Goal: Task Accomplishment & Management: Manage account settings

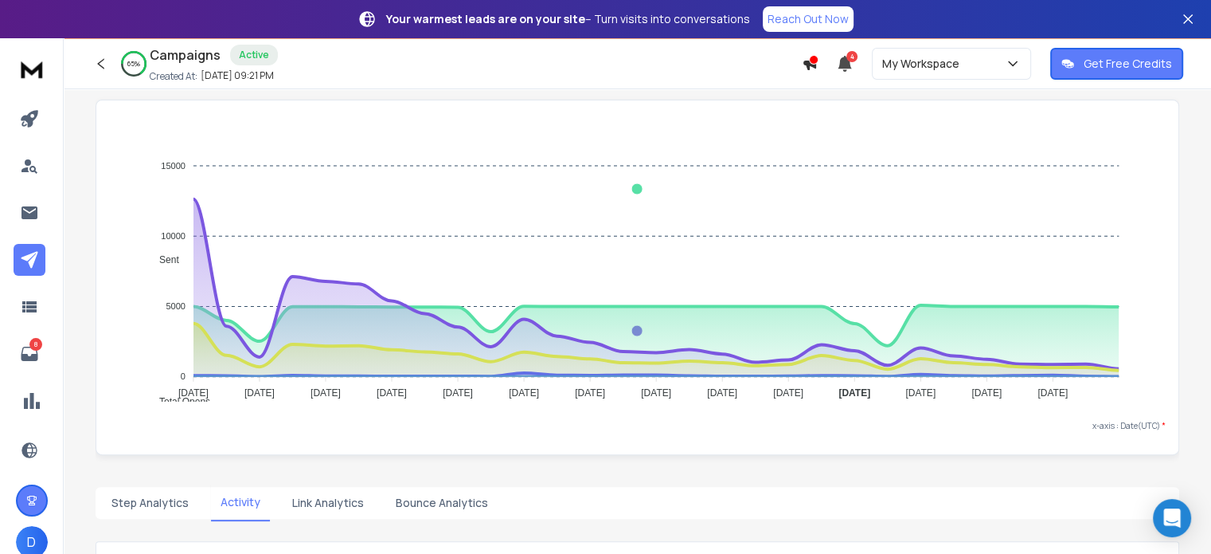
scroll to position [342, 0]
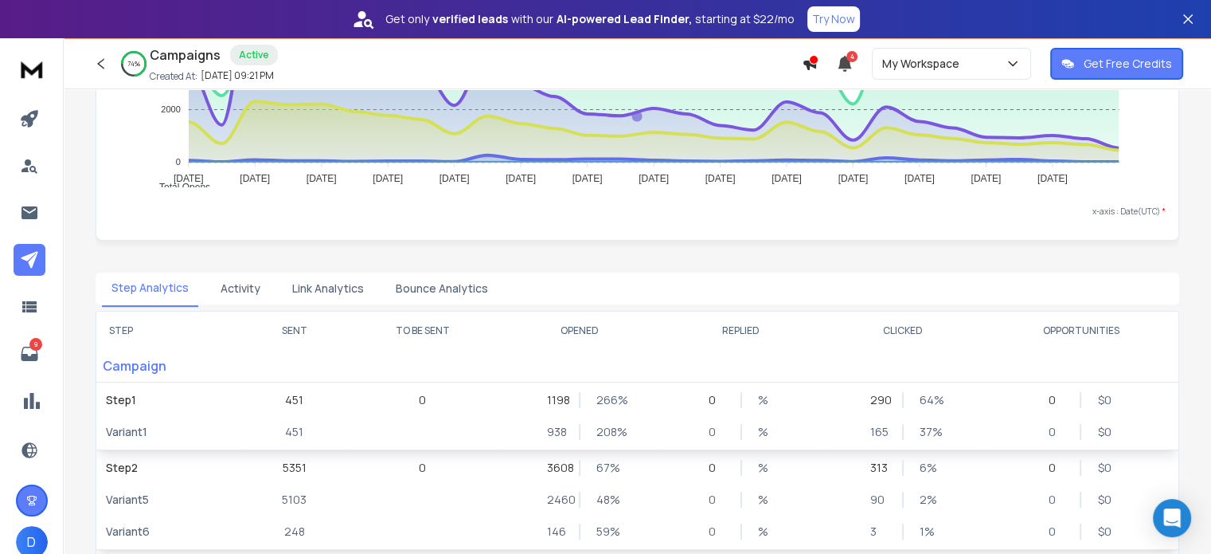
scroll to position [554, 0]
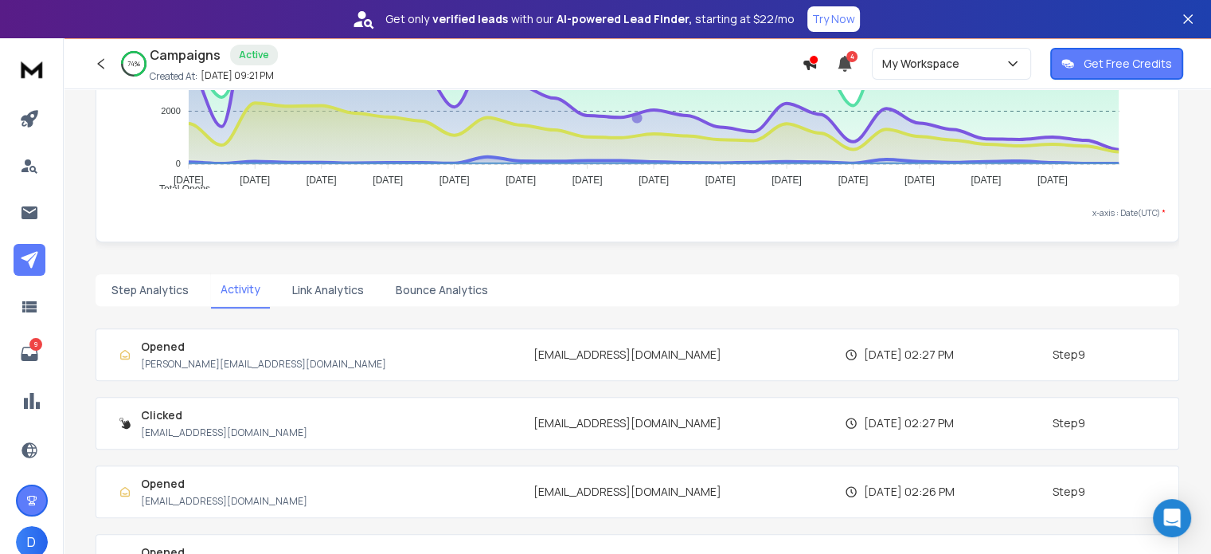
click at [241, 289] on button "Activity" at bounding box center [240, 290] width 59 height 37
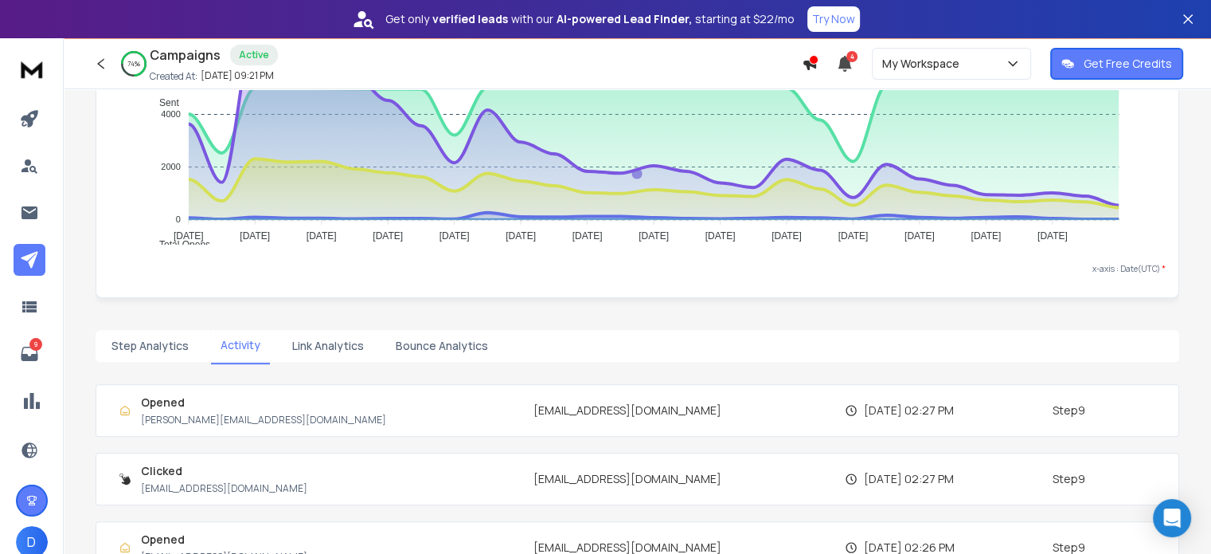
scroll to position [495, 0]
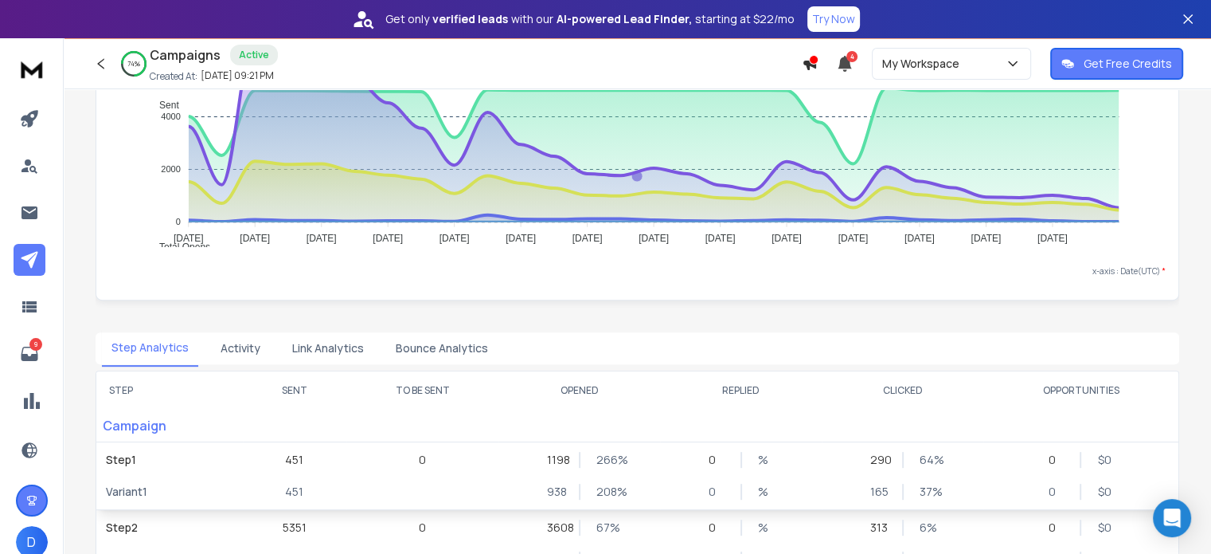
click at [162, 354] on button "Step Analytics" at bounding box center [150, 348] width 96 height 37
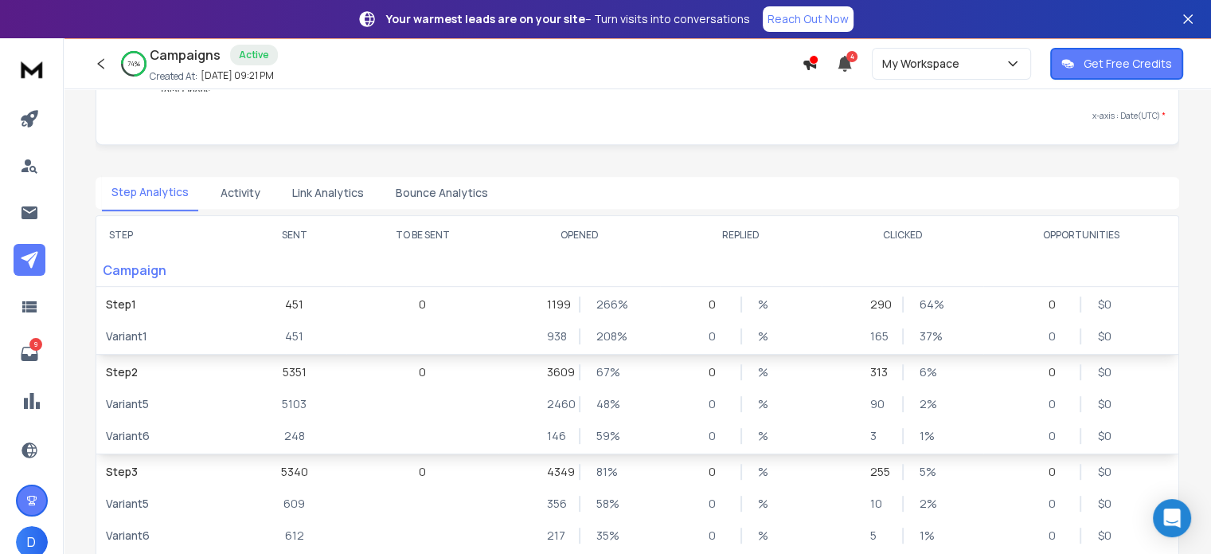
scroll to position [479, 0]
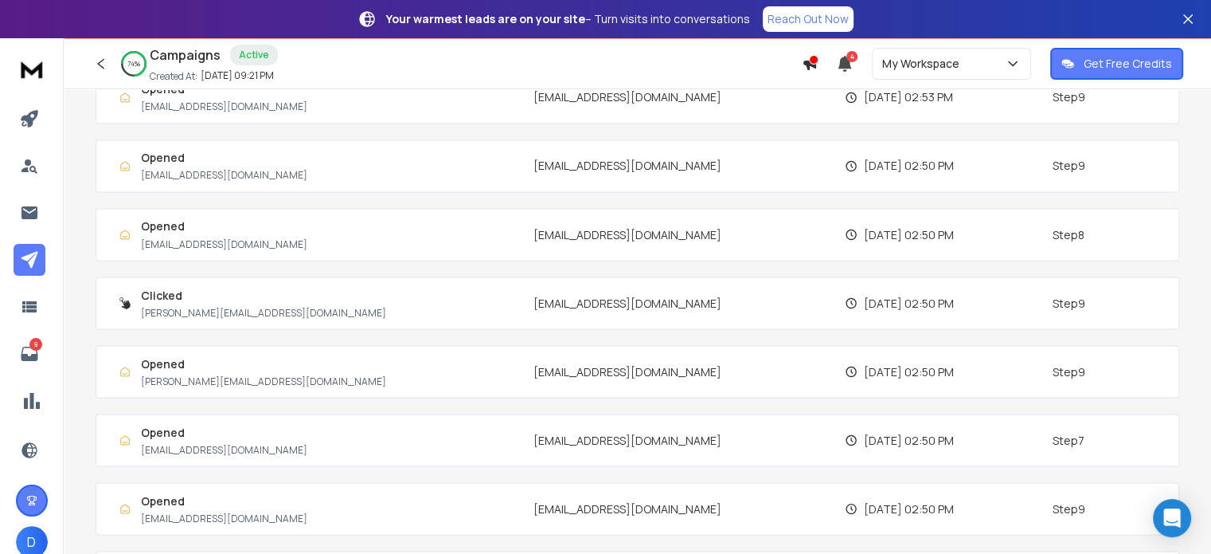
scroll to position [2799, 0]
click at [852, 65] on icon at bounding box center [845, 63] width 14 height 16
click at [31, 358] on icon at bounding box center [29, 353] width 17 height 14
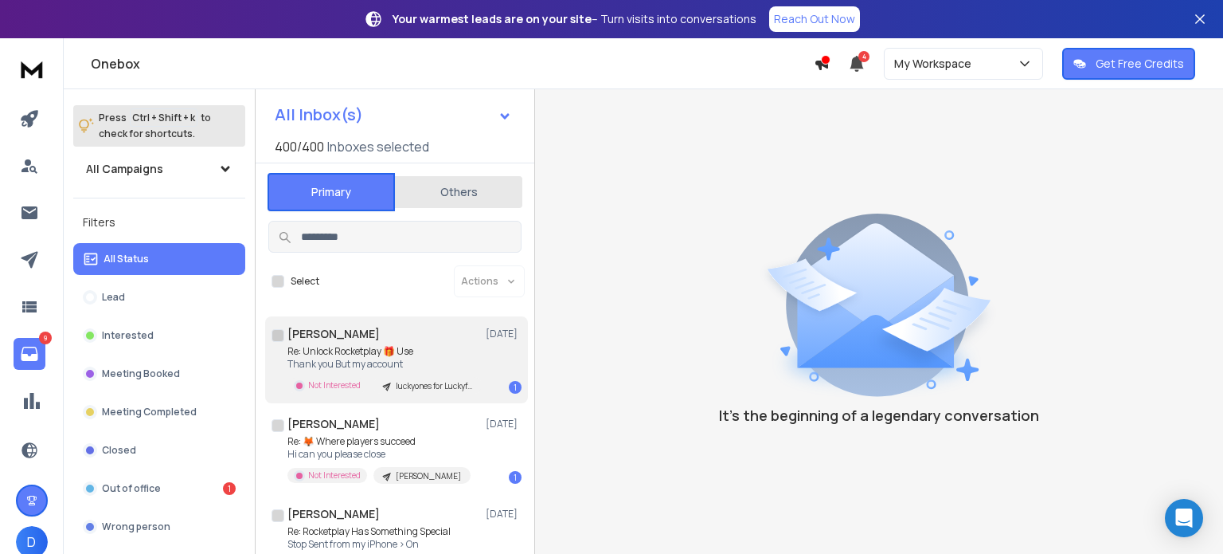
click at [405, 346] on p "Re: Unlock Rocketplay 🎁 Use" at bounding box center [383, 351] width 191 height 13
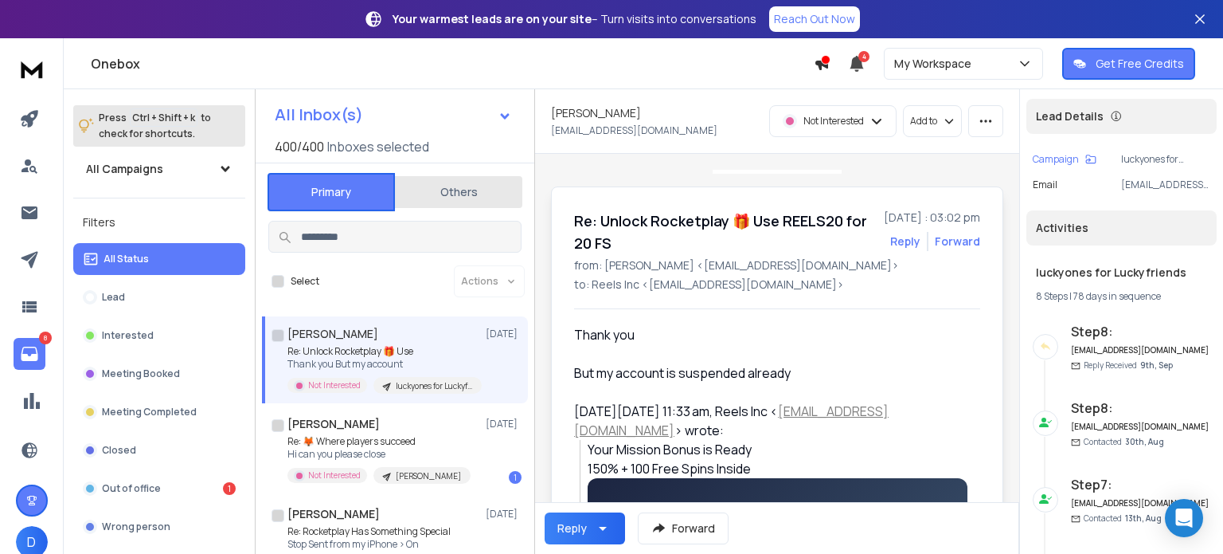
scroll to position [25, 0]
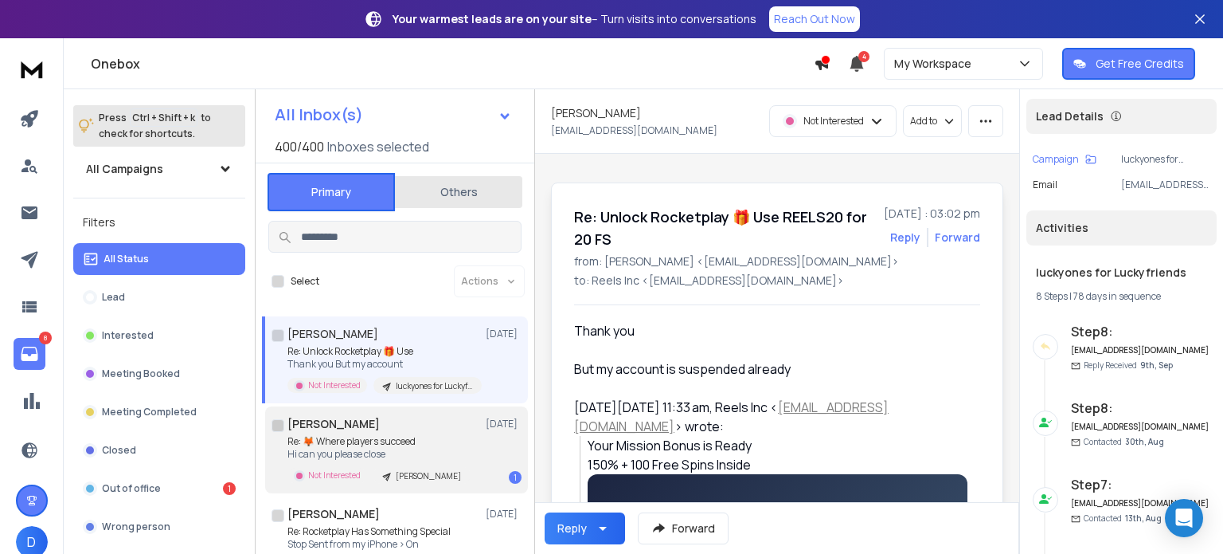
click at [406, 432] on div "Peter Slee 08 Sep Re: 🦊 Where players succeed Hi can you please close Not Inter…" at bounding box center [405, 450] width 234 height 68
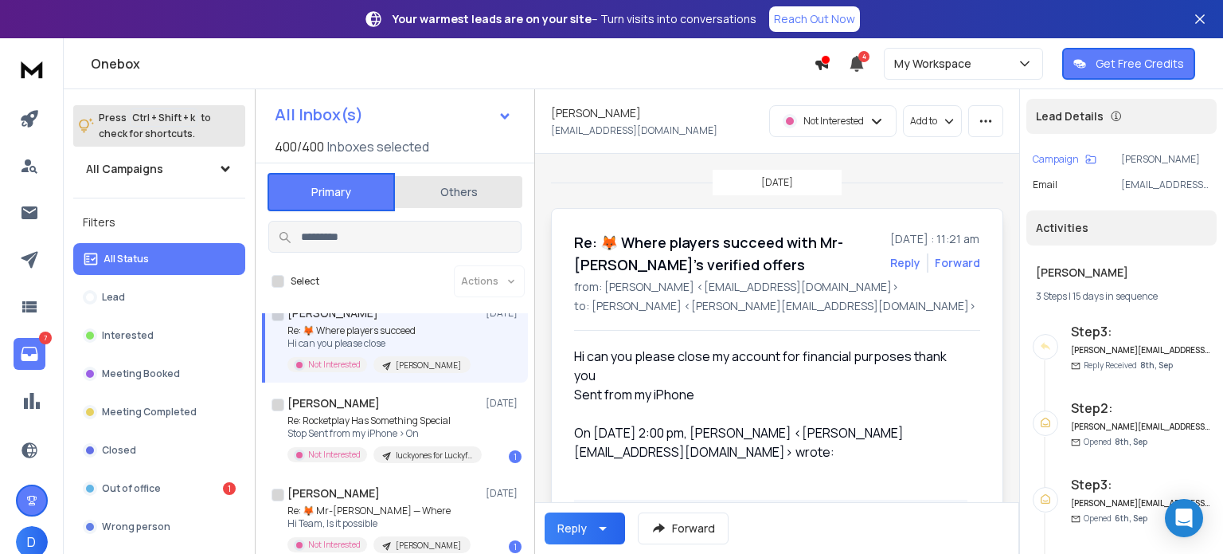
scroll to position [112, 0]
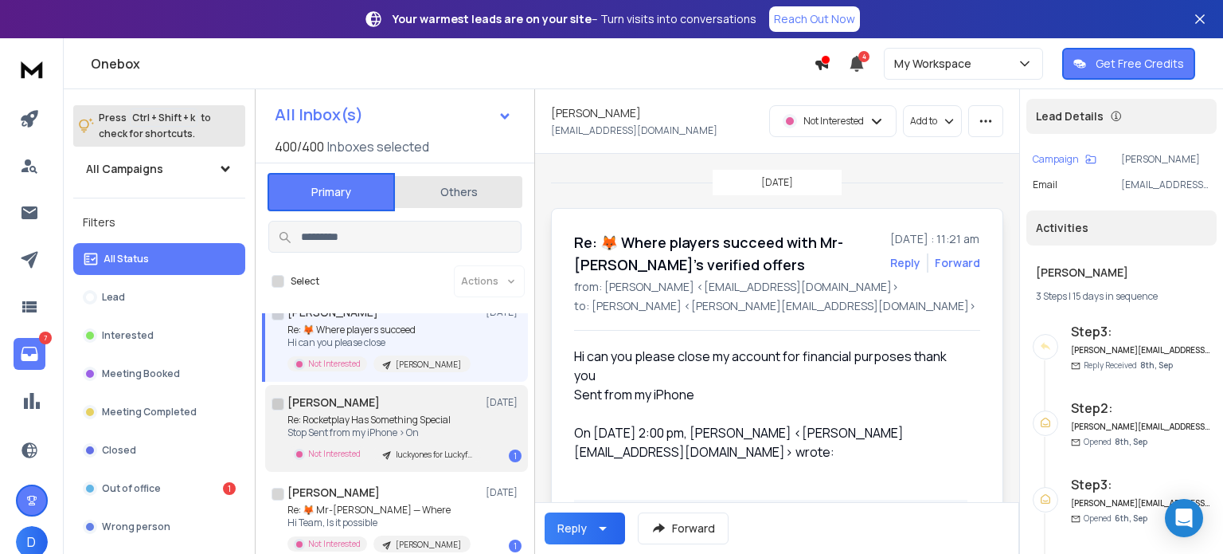
click at [358, 417] on p "Re: Rocketplay Has Something Special" at bounding box center [383, 419] width 191 height 13
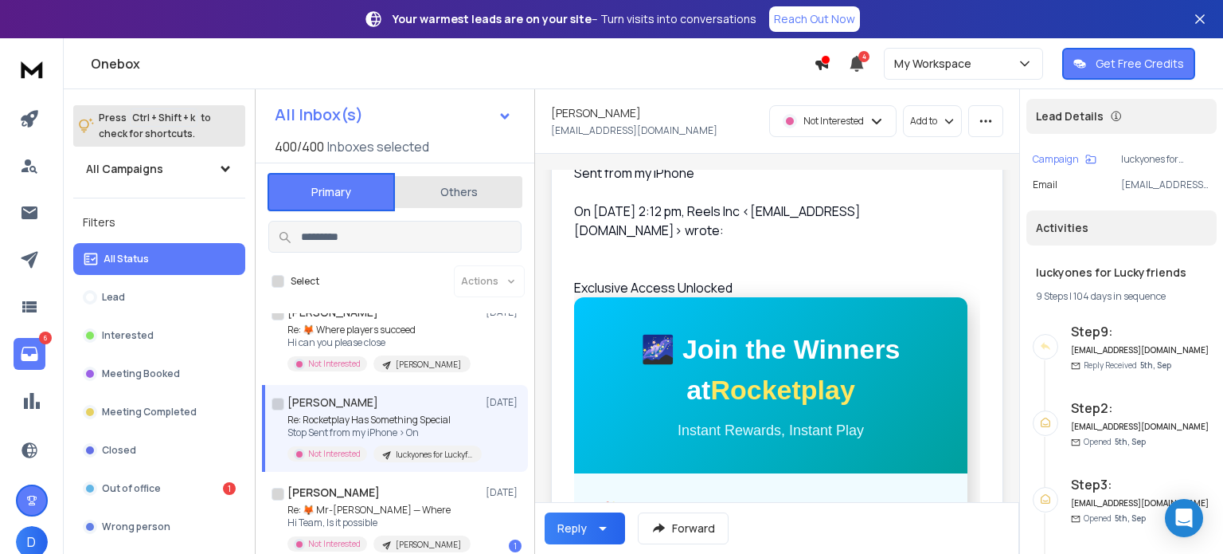
scroll to position [0, 0]
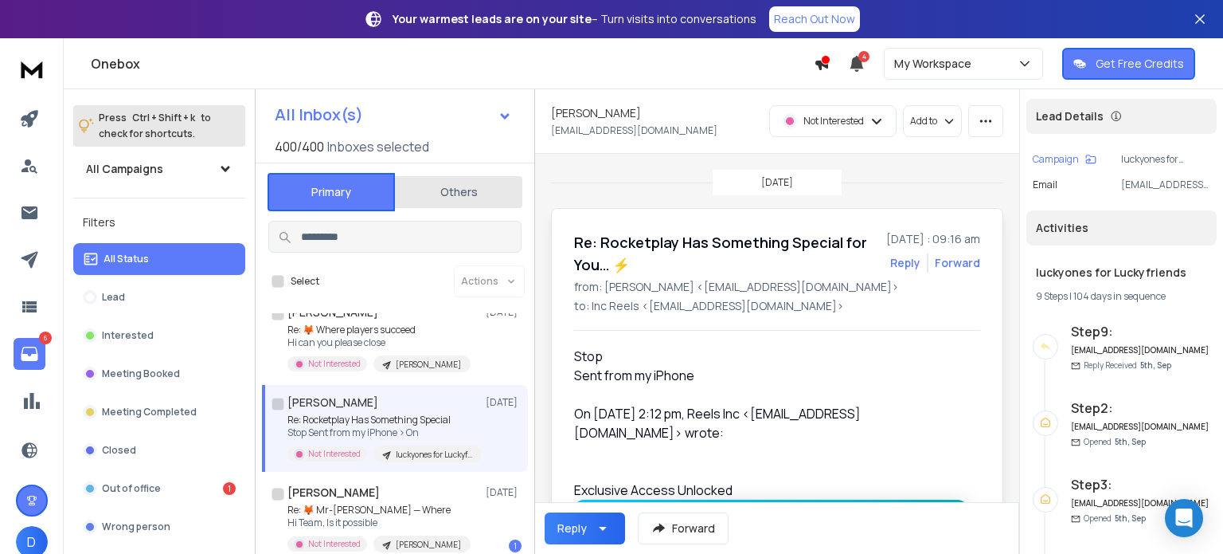
click at [938, 123] on div "Add to" at bounding box center [932, 121] width 57 height 30
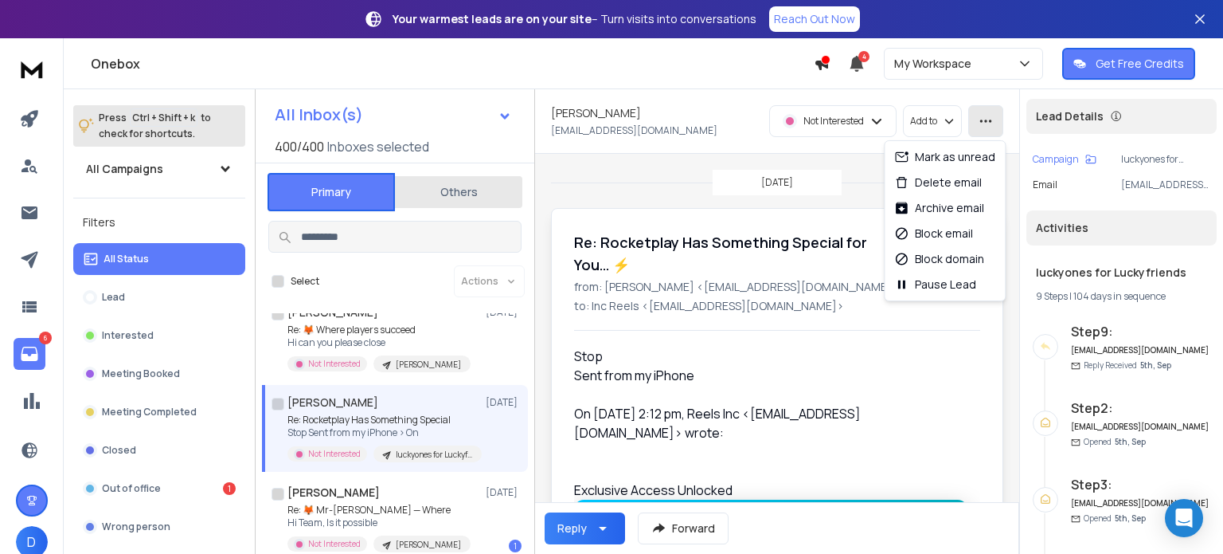
click at [979, 119] on icon "button" at bounding box center [986, 121] width 14 height 14
click at [914, 232] on div "Block email" at bounding box center [933, 233] width 79 height 16
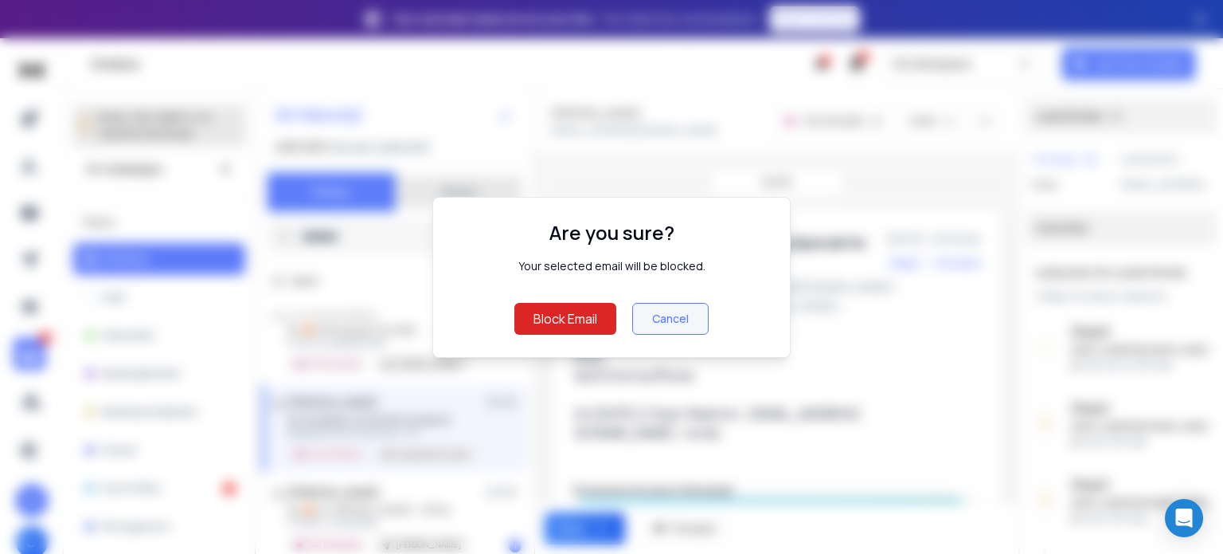
click at [682, 326] on button "Cancel" at bounding box center [670, 319] width 76 height 32
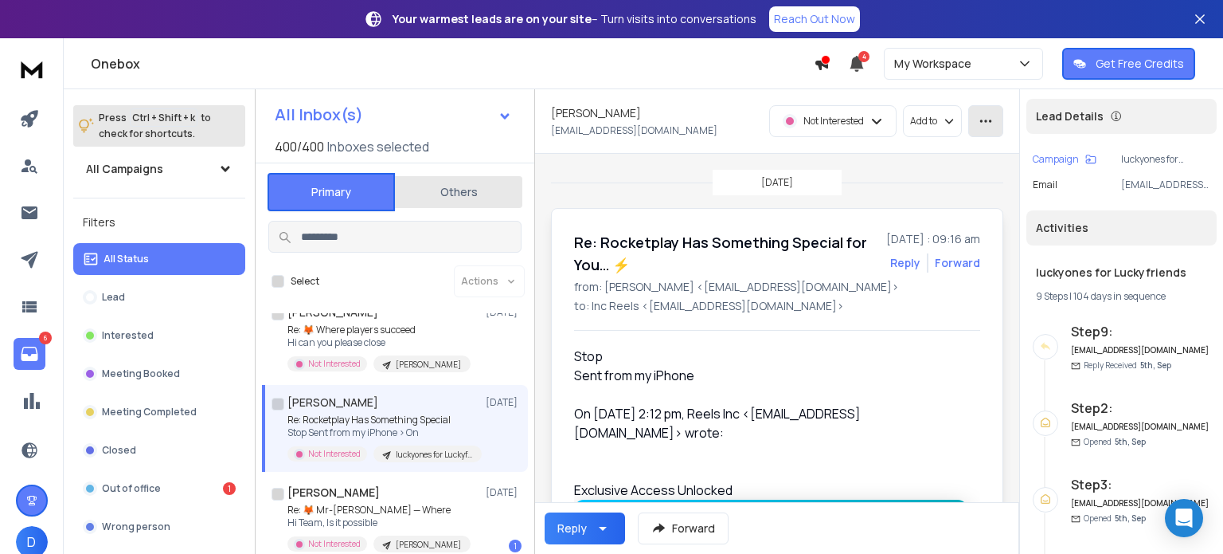
click at [984, 117] on icon "button" at bounding box center [986, 121] width 14 height 14
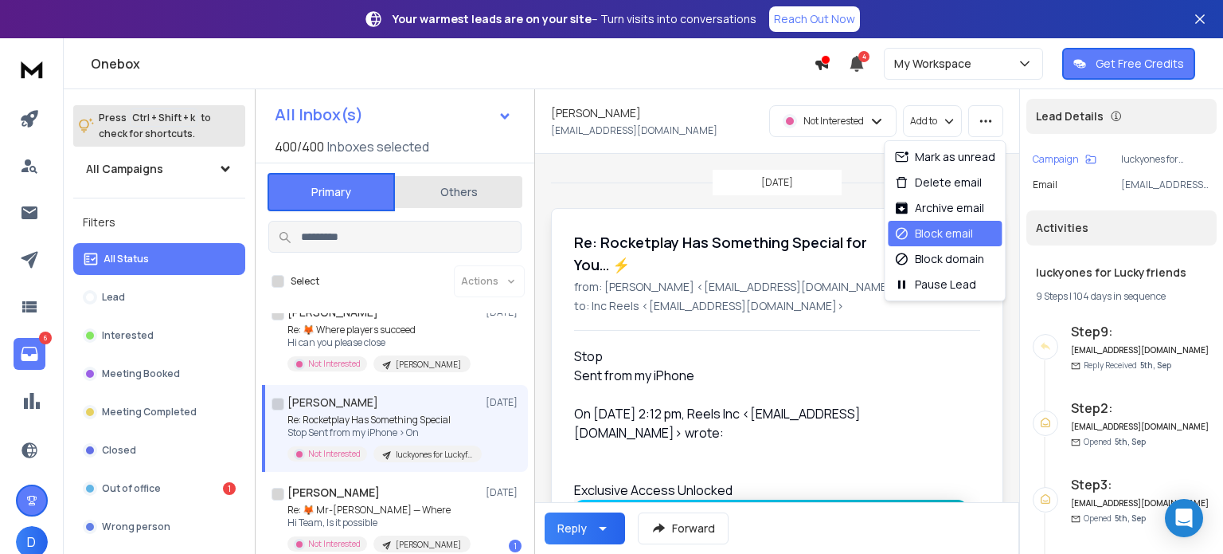
click at [922, 238] on div "Block email" at bounding box center [933, 233] width 79 height 16
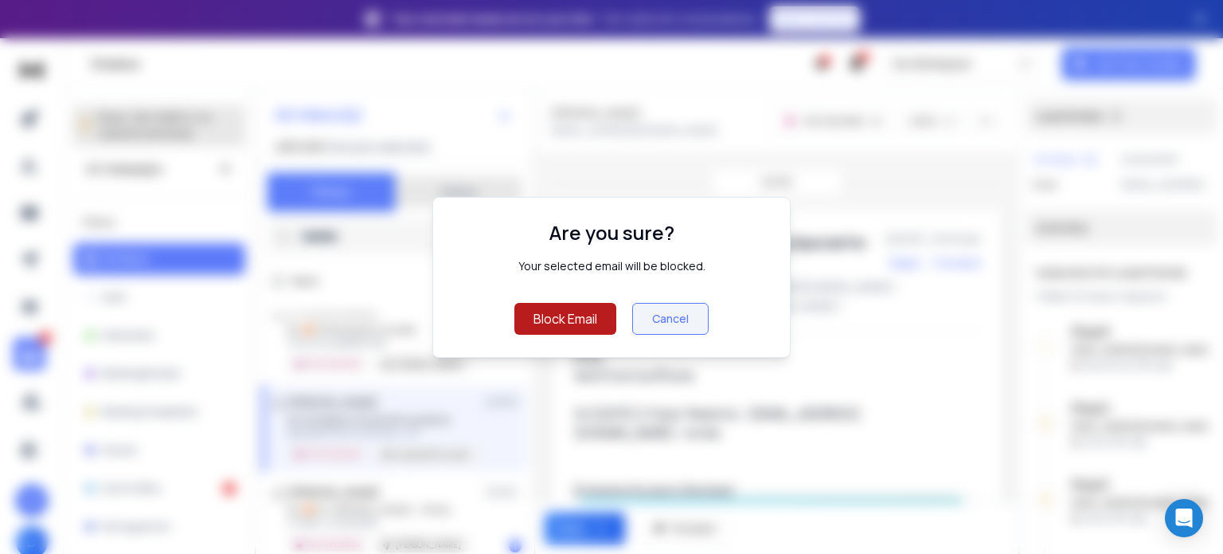
click at [566, 321] on button "Block Email" at bounding box center [566, 319] width 102 height 32
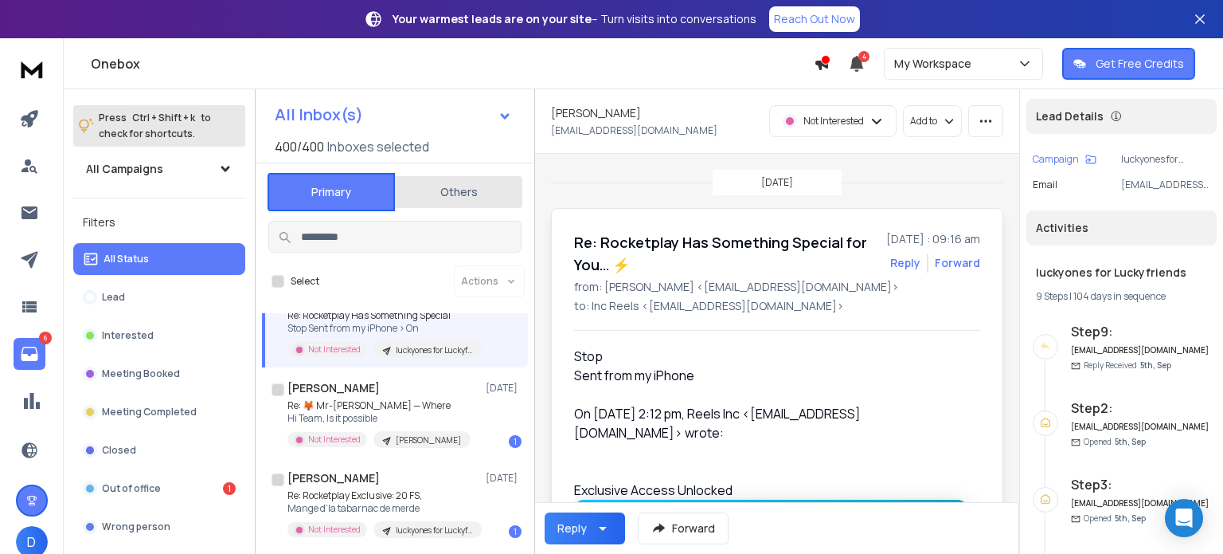
scroll to position [226, 0]
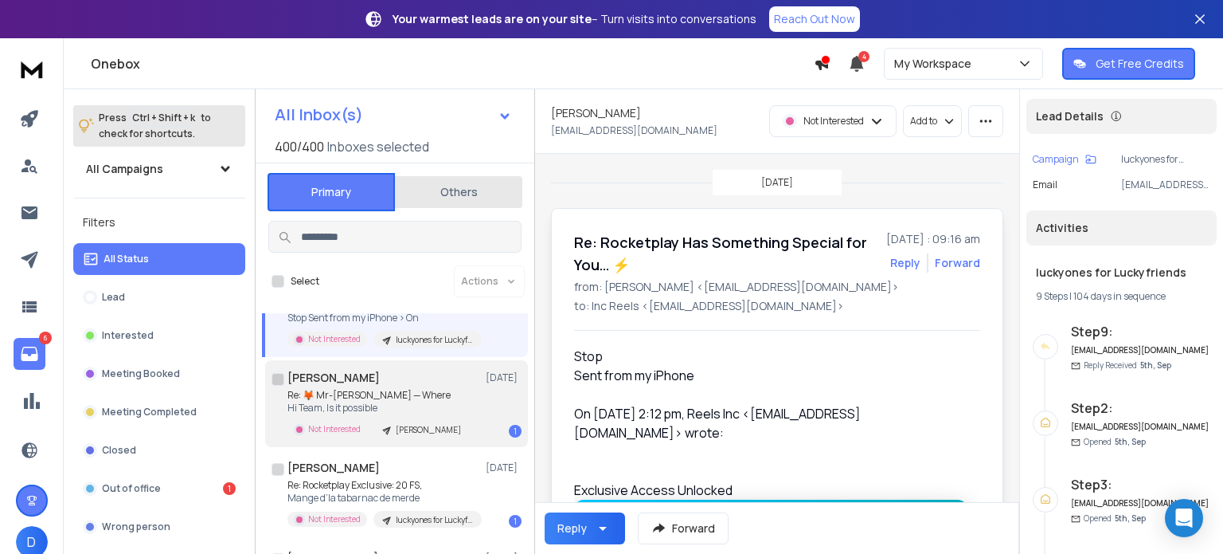
click at [339, 389] on p "Re: 🦊 Mr-Reel — Where" at bounding box center [379, 395] width 183 height 13
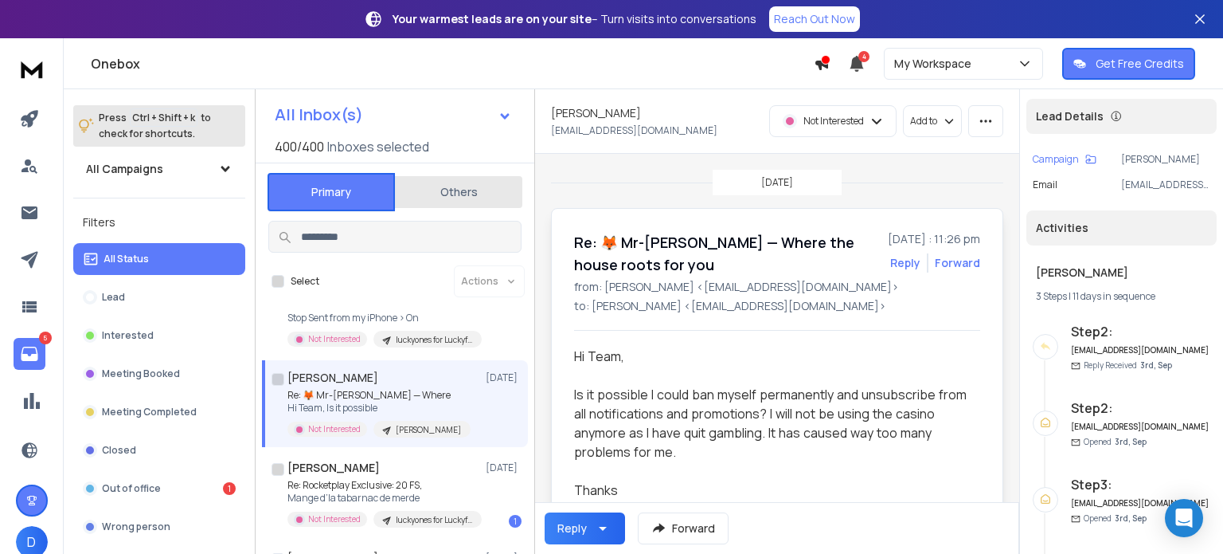
scroll to position [0, 0]
click at [946, 121] on icon at bounding box center [949, 120] width 11 height 11
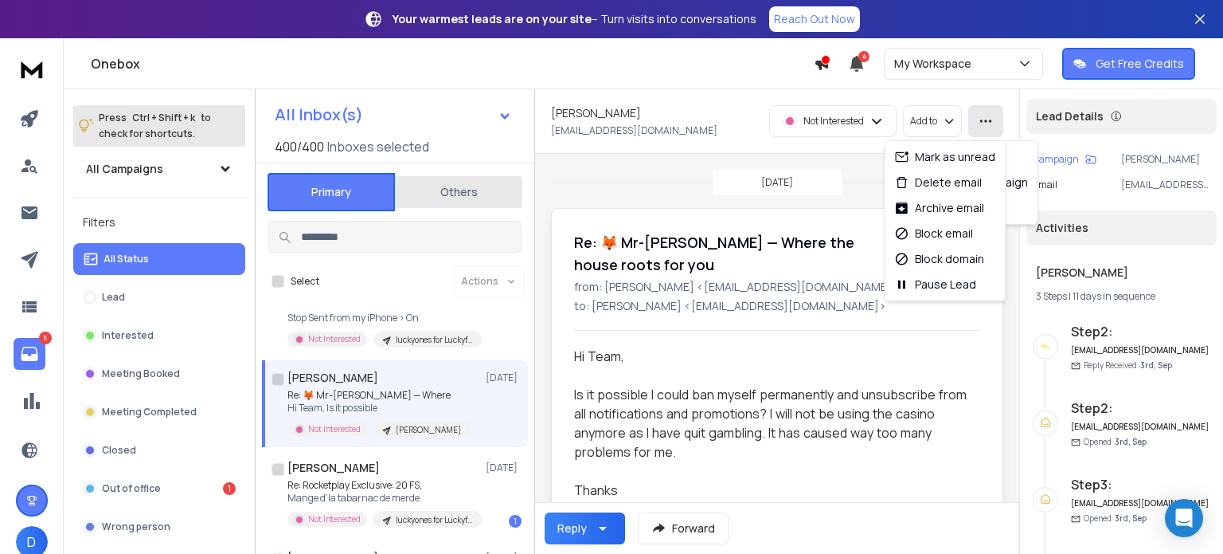
click at [984, 121] on icon "button" at bounding box center [986, 120] width 12 height 2
click at [931, 232] on div "Block email" at bounding box center [933, 233] width 79 height 16
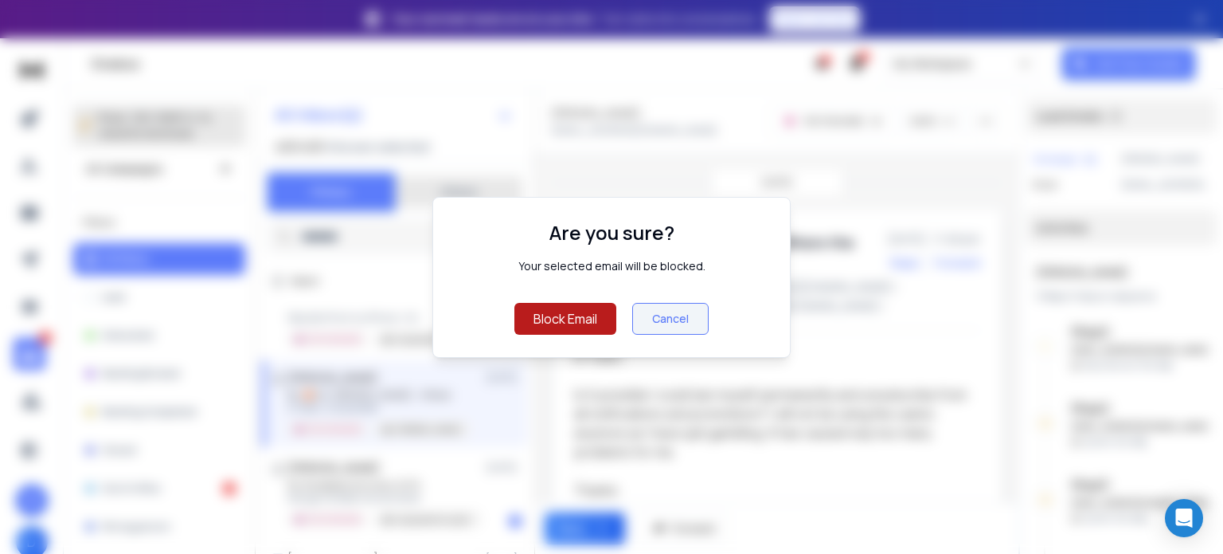
click at [559, 321] on button "Block Email" at bounding box center [566, 319] width 102 height 32
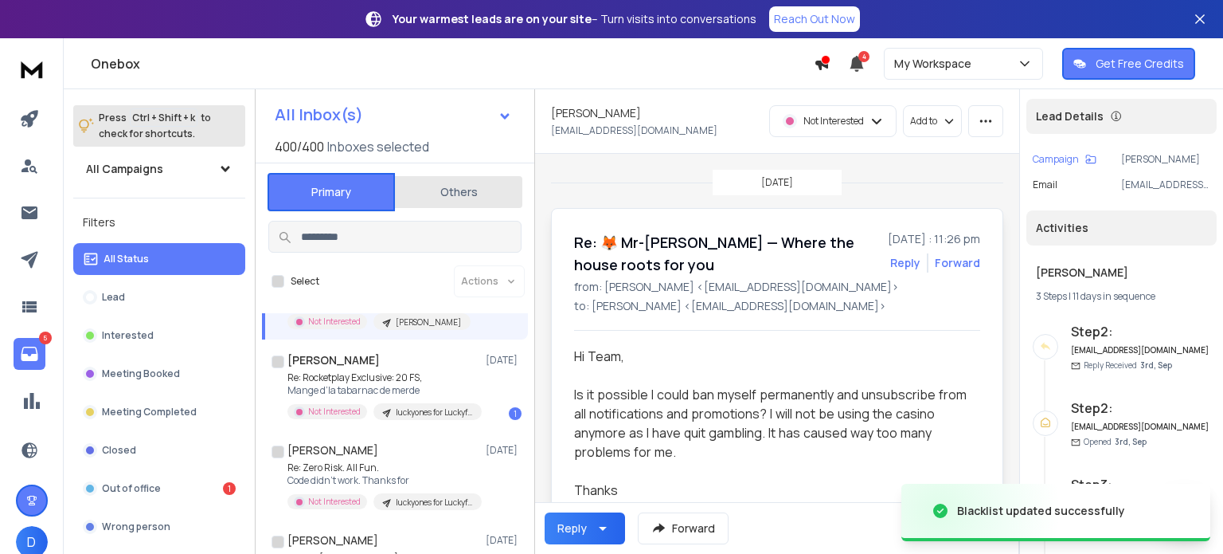
scroll to position [335, 0]
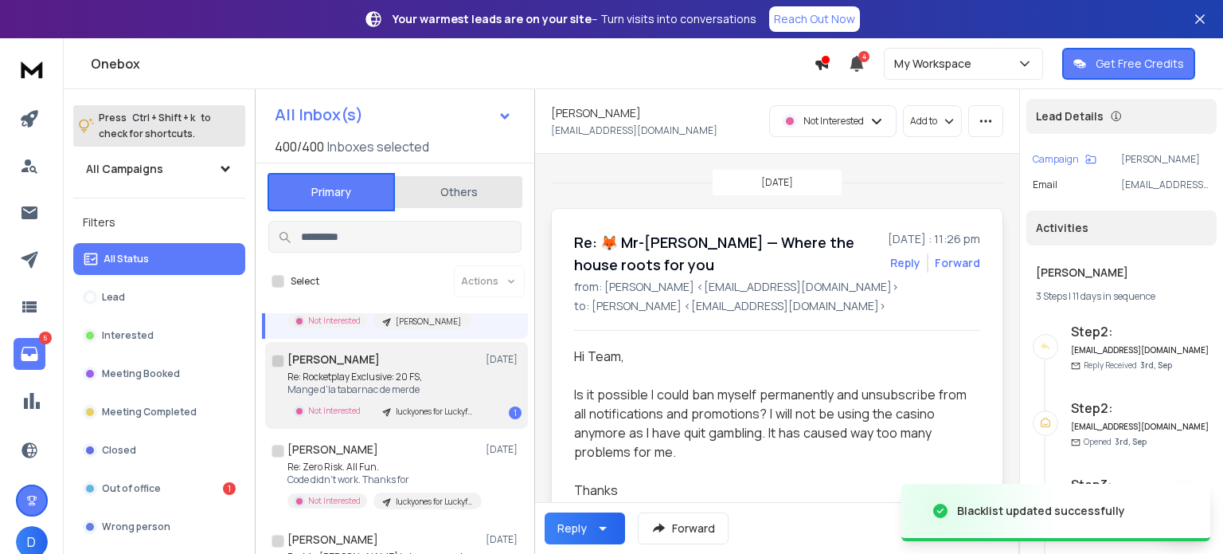
click at [364, 386] on p "Mange d’la tabarnac de merde" at bounding box center [383, 389] width 191 height 13
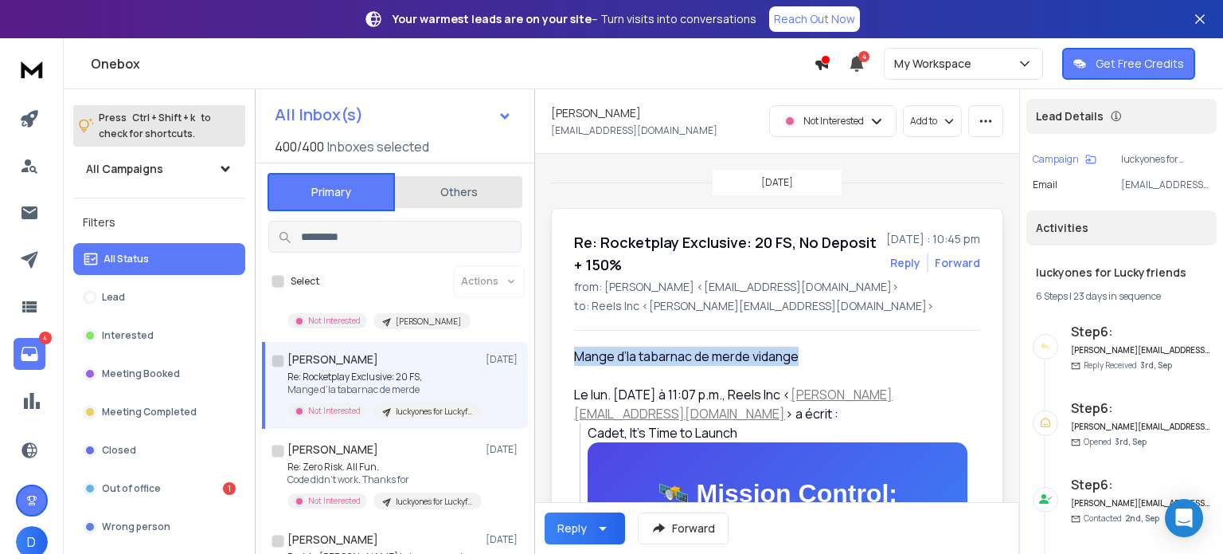
drag, startPoint x: 573, startPoint y: 353, endPoint x: 803, endPoint y: 362, distance: 229.6
copy div "Mange d’la tabarnac de merde vidange"
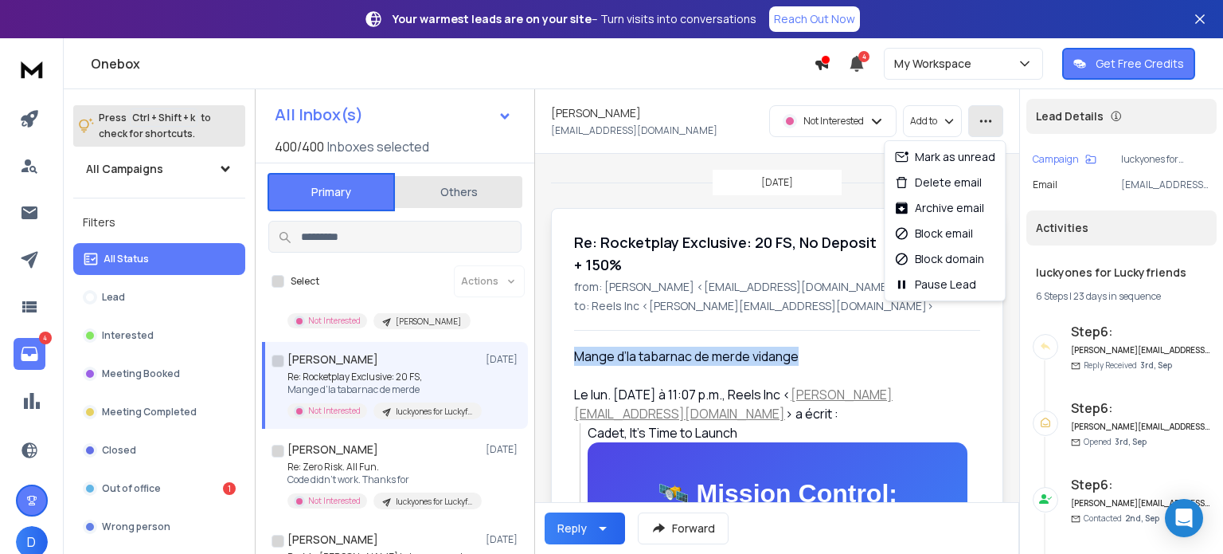
click at [984, 117] on icon "button" at bounding box center [986, 121] width 14 height 14
click at [935, 238] on div "Block email" at bounding box center [933, 233] width 79 height 16
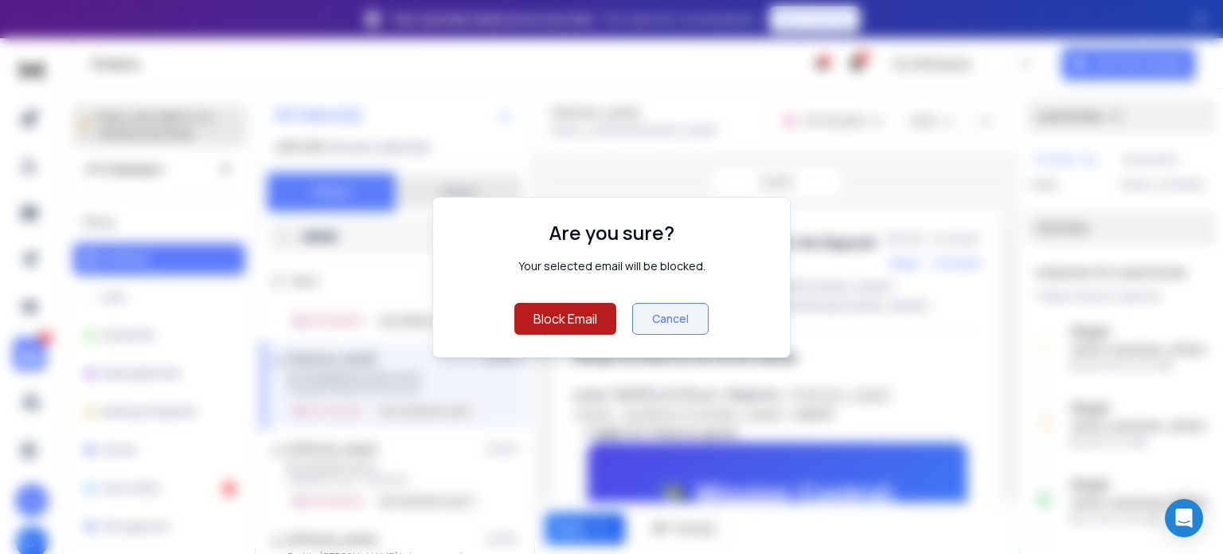
click at [566, 323] on button "Block Email" at bounding box center [566, 319] width 102 height 32
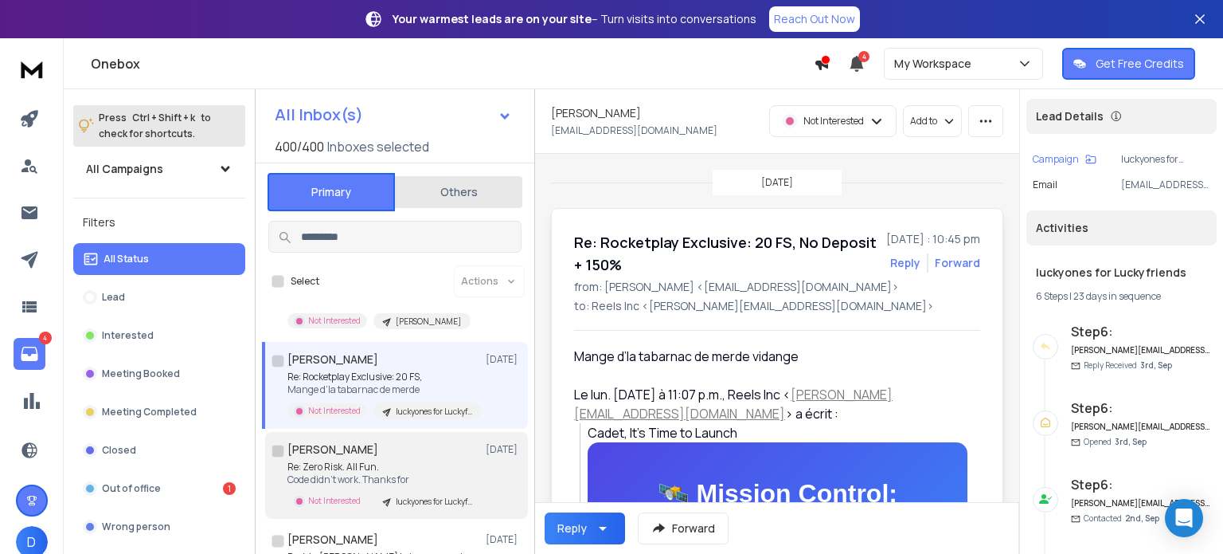
click at [378, 470] on p "Re: Zero Risk. All Fun." at bounding box center [383, 466] width 191 height 13
